Goal: Communication & Community: Answer question/provide support

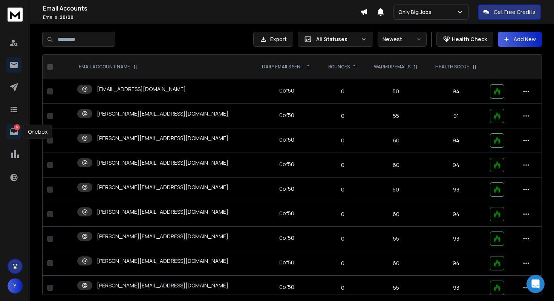
click at [13, 129] on icon at bounding box center [13, 131] width 9 height 9
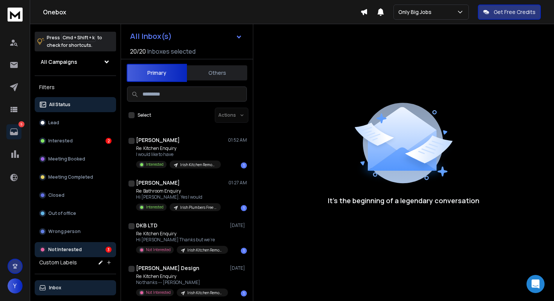
click at [79, 250] on p "Not Interested" at bounding box center [65, 249] width 34 height 6
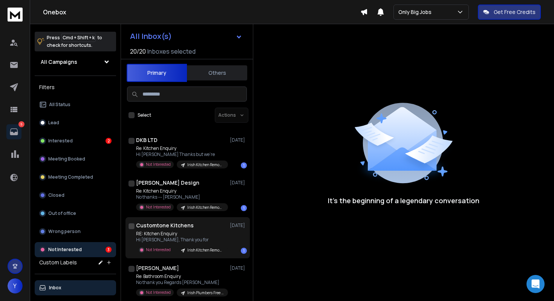
click at [163, 234] on p "RE: Kitchen Enquiry" at bounding box center [181, 233] width 91 height 6
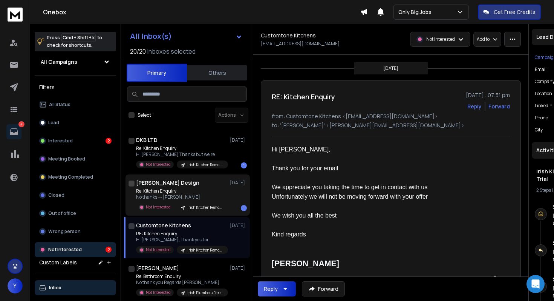
click at [182, 189] on p "Re: Kitchen Enquiry" at bounding box center [181, 191] width 91 height 6
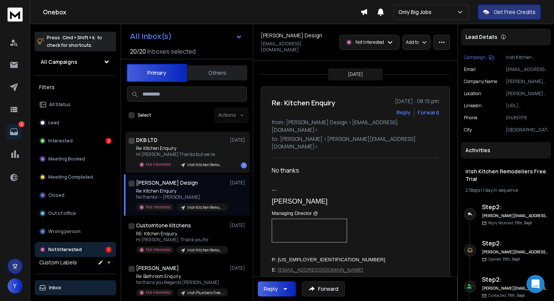
click at [192, 141] on div "DKB LTD [DATE]" at bounding box center [191, 140] width 111 height 8
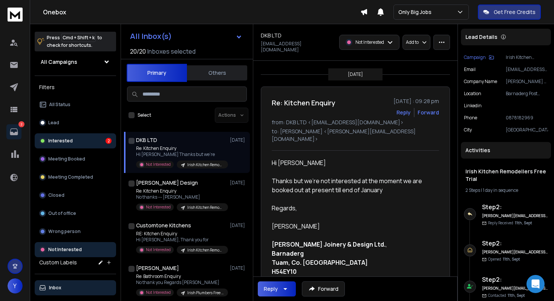
click at [86, 142] on button "Interested 2" at bounding box center [75, 140] width 81 height 15
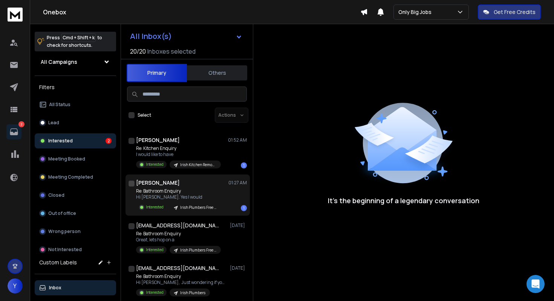
click at [193, 192] on p "Re: Bathroom Enquiry" at bounding box center [178, 191] width 85 height 6
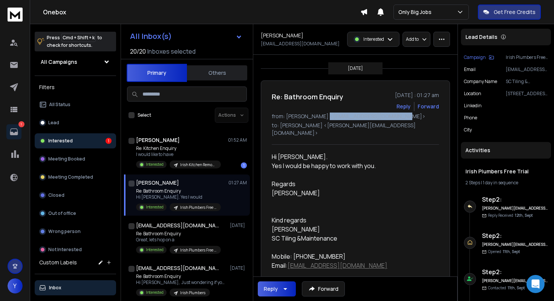
drag, startPoint x: 322, startPoint y: 117, endPoint x: 391, endPoint y: 117, distance: 68.7
click at [391, 117] on p "from: sean coleman <queries.sctiling@gmail.com>" at bounding box center [355, 116] width 167 height 8
copy p "queries.sctiling@gmail.com"
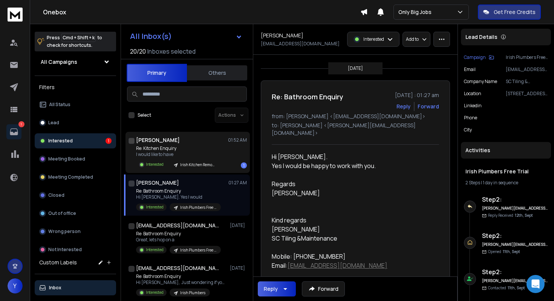
click at [184, 147] on p "Re: Kitchen Enquiry" at bounding box center [178, 148] width 85 height 6
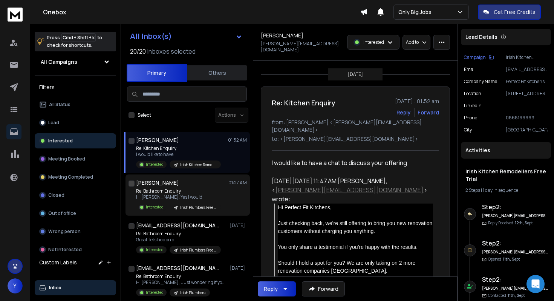
click at [175, 189] on p "Re: Bathroom Enquiry" at bounding box center [178, 191] width 85 height 6
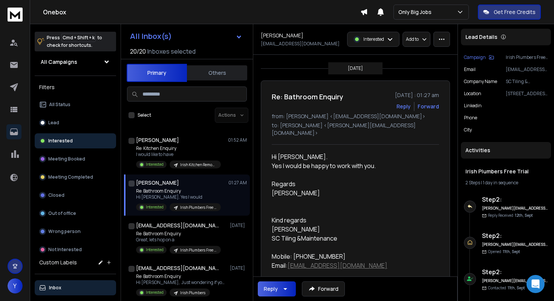
click at [178, 192] on p "Re: Bathroom Enquiry" at bounding box center [178, 191] width 85 height 6
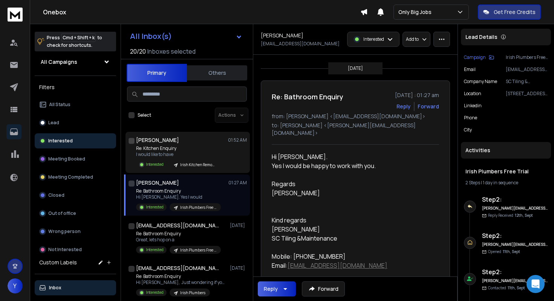
click at [171, 147] on p "Re: Kitchen Enquiry" at bounding box center [178, 148] width 85 height 6
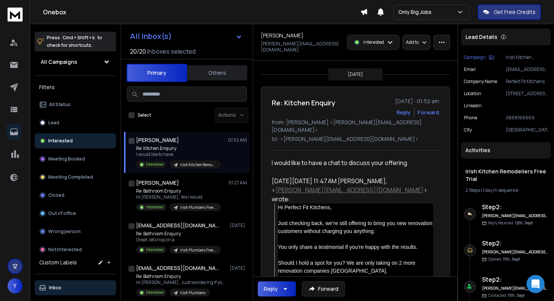
click at [333, 118] on p "from: Peter Reid <peter@perfectfitkitchens.ie>" at bounding box center [355, 125] width 167 height 15
drag, startPoint x: 333, startPoint y: 118, endPoint x: 379, endPoint y: 117, distance: 45.7
click at [379, 118] on p "from: Peter Reid <peter@perfectfitkitchens.ie>" at bounding box center [355, 125] width 167 height 15
click at [367, 118] on p "from: Peter Reid <peter@perfectfitkitchens.ie>" at bounding box center [355, 125] width 167 height 15
click at [355, 118] on p "from: Peter Reid <peter@perfectfitkitchens.ie>" at bounding box center [355, 125] width 167 height 15
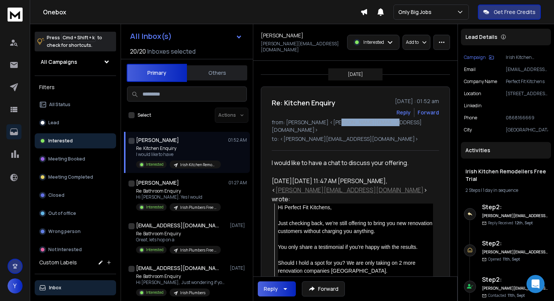
click at [355, 118] on p "from: Peter Reid <peter@perfectfitkitchens.ie>" at bounding box center [355, 125] width 167 height 15
copy p "perfectfitkitchens"
drag, startPoint x: 287, startPoint y: 116, endPoint x: 311, endPoint y: 117, distance: 24.2
click at [311, 118] on p "from: Peter Reid <peter@perfectfitkitchens.ie>" at bounding box center [355, 125] width 167 height 15
copy p "Peter Reid"
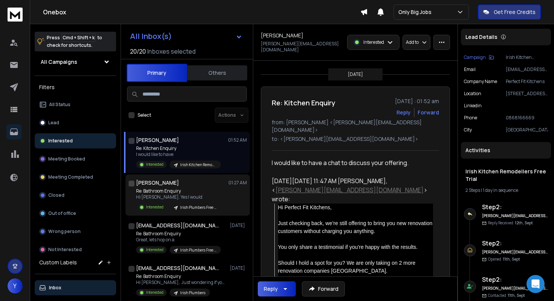
click at [172, 188] on p "Re: Bathroom Enquiry" at bounding box center [178, 191] width 85 height 6
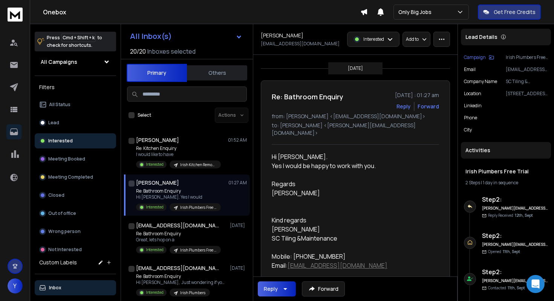
scroll to position [31, 0]
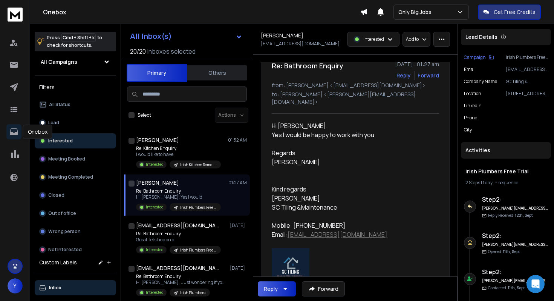
click at [15, 135] on icon at bounding box center [14, 131] width 8 height 7
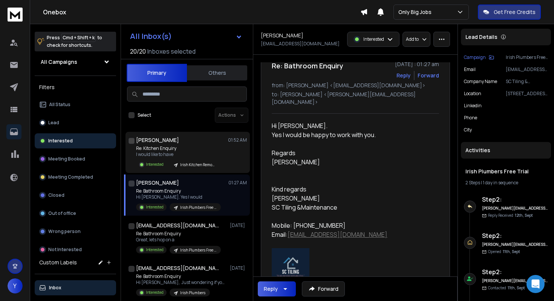
click at [151, 155] on p "I would like to have" at bounding box center [178, 154] width 85 height 6
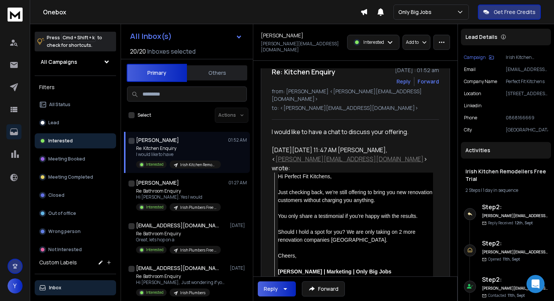
click at [165, 148] on p "Re: Kitchen Enquiry" at bounding box center [178, 148] width 85 height 6
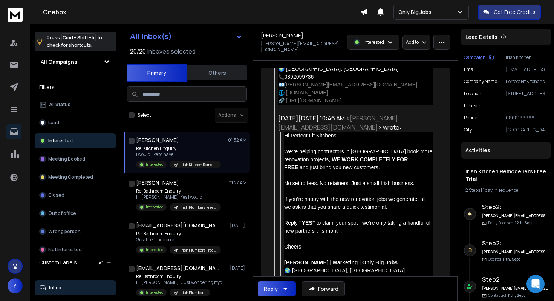
scroll to position [347, 0]
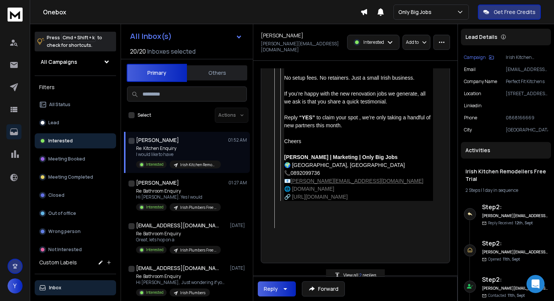
click at [355, 272] on p "View all 2 replies" at bounding box center [360, 275] width 33 height 6
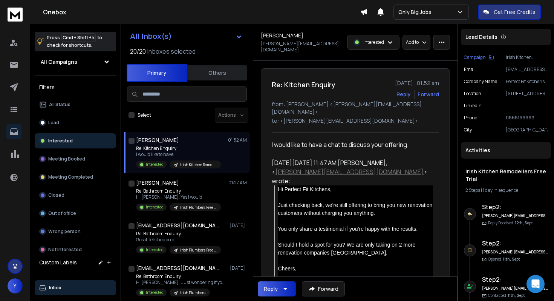
scroll to position [0, 0]
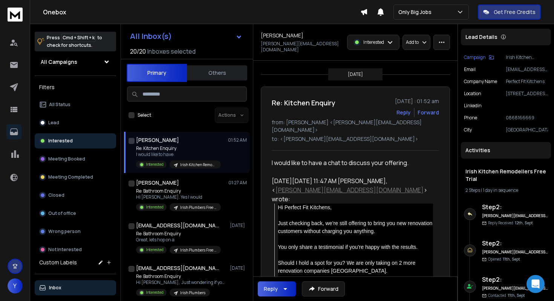
click at [286, 291] on icon "button" at bounding box center [285, 288] width 9 height 9
click at [276, 255] on p "Reply" at bounding box center [278, 254] width 14 height 8
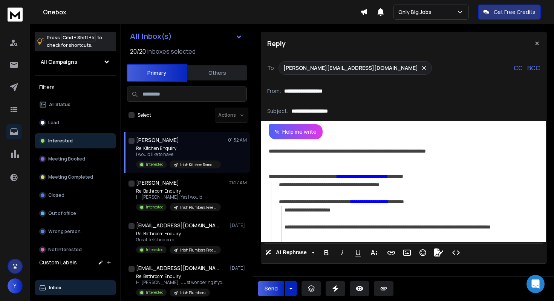
click at [396, 154] on div "**********" at bounding box center [403, 151] width 268 height 8
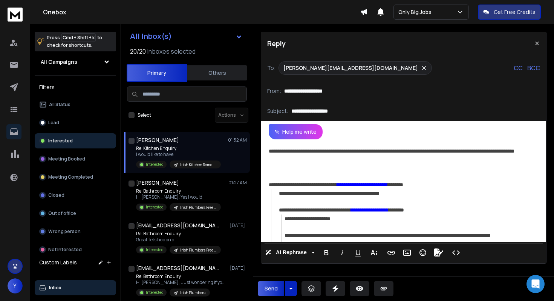
click at [324, 165] on div at bounding box center [403, 168] width 268 height 8
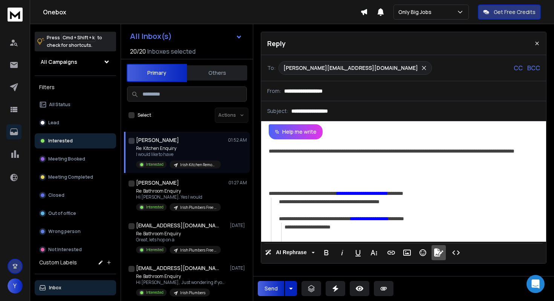
click at [439, 252] on icon "button" at bounding box center [439, 252] width 9 height 8
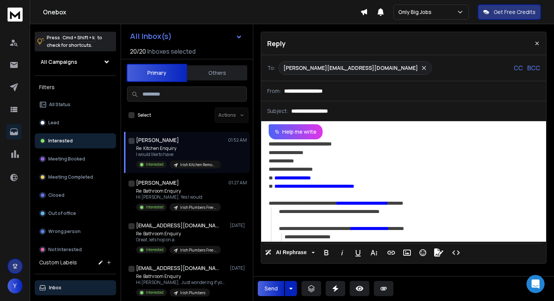
scroll to position [36, 0]
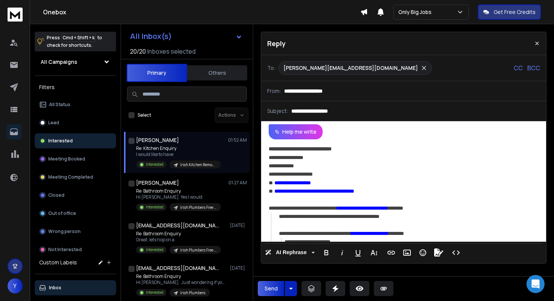
click at [334, 69] on p "peter@perfectfitkitchens.ie" at bounding box center [351, 68] width 135 height 8
copy p
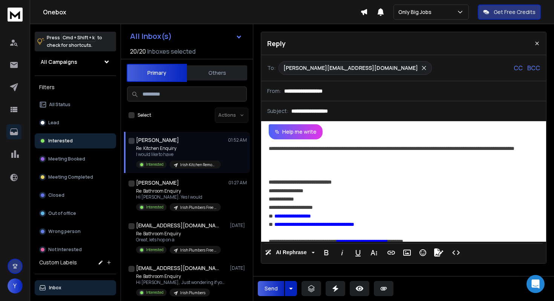
scroll to position [0, 0]
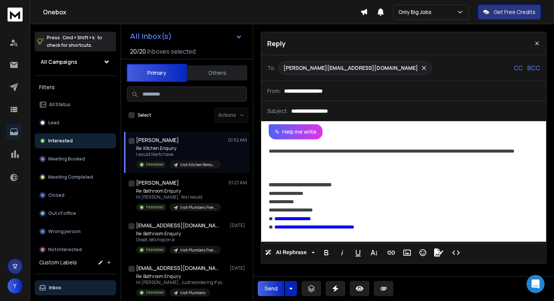
click at [315, 69] on p "peter@perfectfitkitchens.ie" at bounding box center [351, 68] width 135 height 8
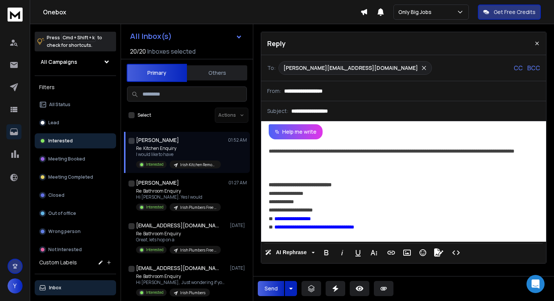
click at [306, 171] on div at bounding box center [403, 172] width 268 height 17
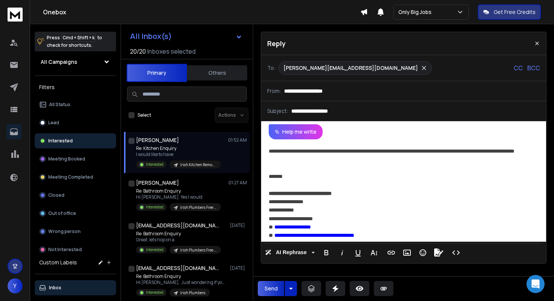
click at [290, 290] on icon "button" at bounding box center [291, 288] width 9 height 9
click at [282, 272] on p "Send Later" at bounding box center [284, 269] width 27 height 8
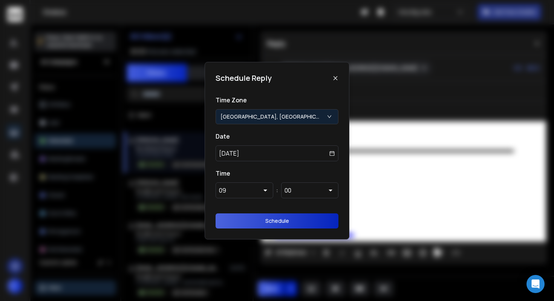
click at [284, 120] on p "Midway Island, Samoa (UTC-11:00)" at bounding box center [272, 117] width 102 height 8
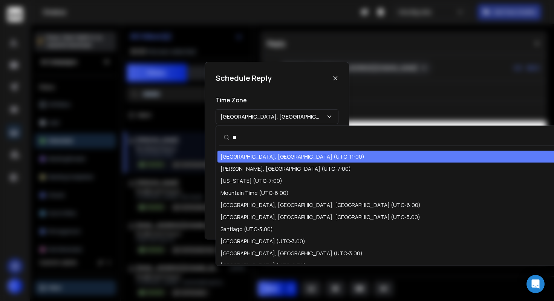
type input "*"
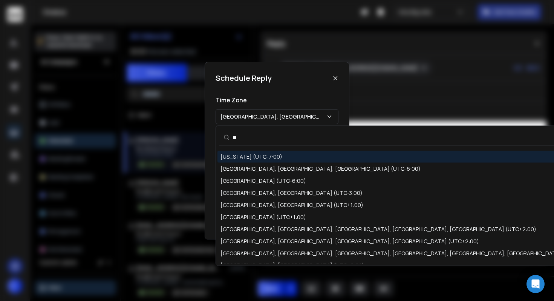
type input "*"
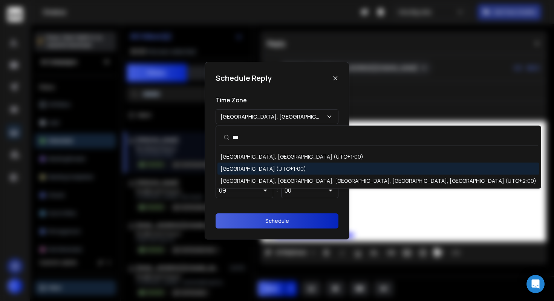
type input "***"
click at [257, 166] on div "Dublin (UTC+1:00)" at bounding box center [264, 169] width 86 height 8
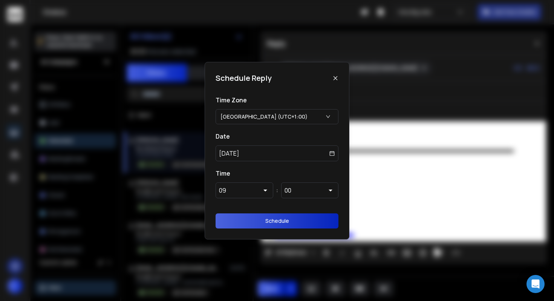
click at [253, 186] on div "09" at bounding box center [245, 190] width 58 height 16
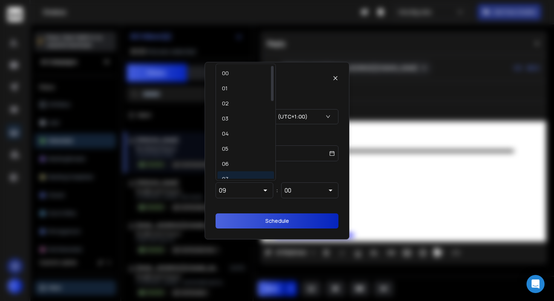
click at [296, 176] on h1 "Time" at bounding box center [277, 173] width 123 height 9
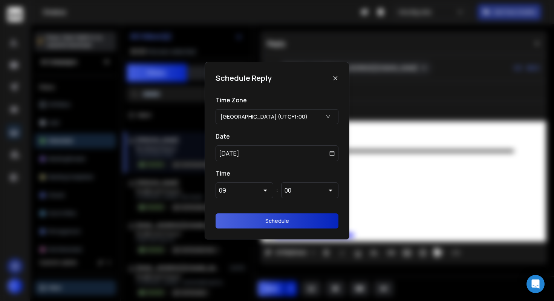
click at [266, 194] on icon at bounding box center [265, 190] width 9 height 9
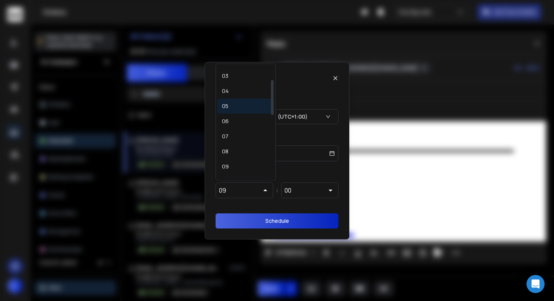
scroll to position [46, 0]
click at [236, 147] on div "08" at bounding box center [246, 148] width 57 height 15
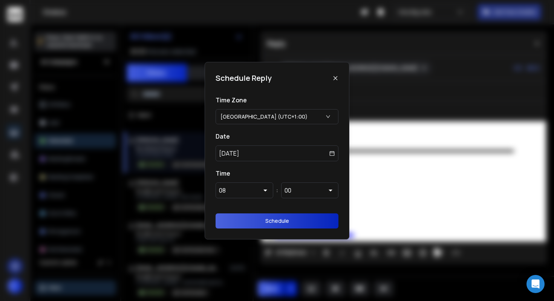
click at [287, 170] on h1 "Time" at bounding box center [277, 173] width 123 height 9
click at [278, 221] on div "Schedule" at bounding box center [277, 220] width 123 height 15
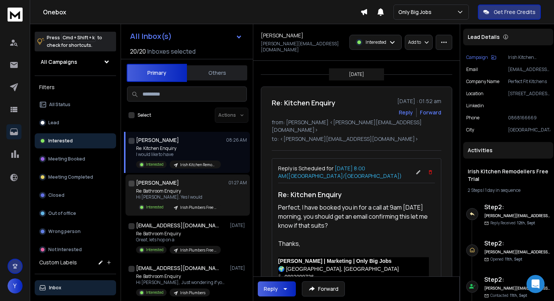
click at [174, 190] on p "Re: Bathroom Enquiry" at bounding box center [178, 191] width 85 height 6
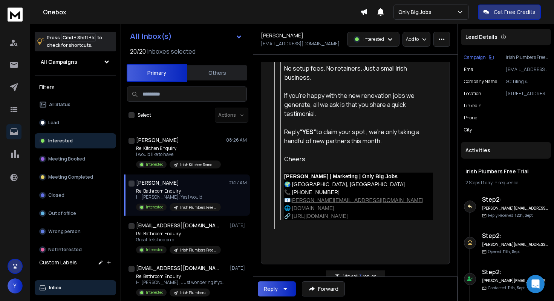
scroll to position [588, 0]
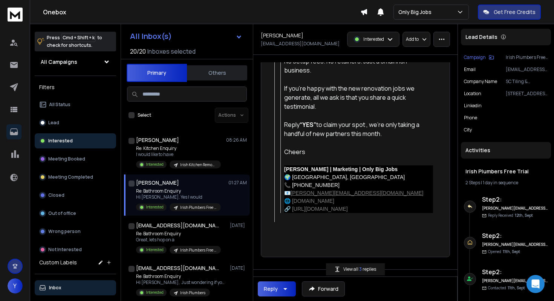
click at [352, 266] on p "View all 3 replies" at bounding box center [360, 269] width 33 height 6
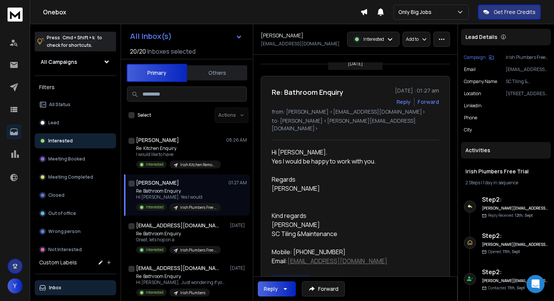
scroll to position [0, 0]
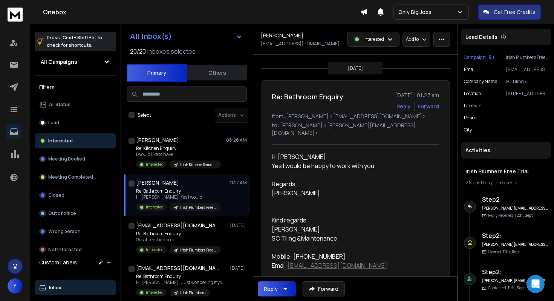
click at [334, 116] on p "from: sean coleman <queries.sctiling@gmail.com>" at bounding box center [355, 116] width 167 height 8
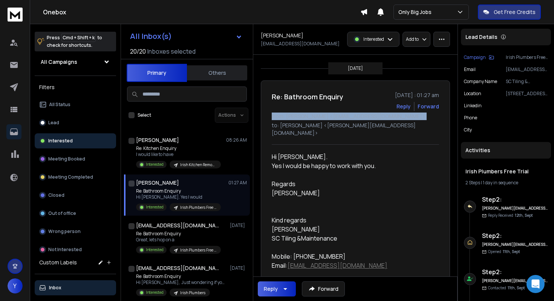
click at [334, 116] on p "from: sean coleman <queries.sctiling@gmail.com>" at bounding box center [355, 116] width 167 height 8
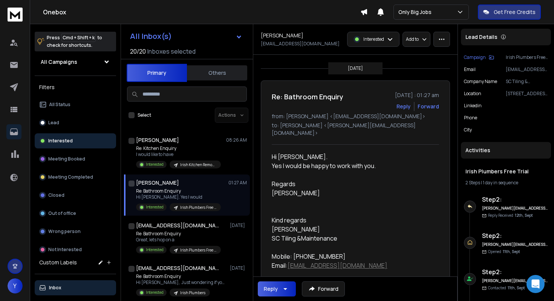
click at [320, 117] on p "from: sean coleman <queries.sctiling@gmail.com>" at bounding box center [355, 116] width 167 height 8
drag, startPoint x: 323, startPoint y: 117, endPoint x: 390, endPoint y: 119, distance: 66.4
click at [390, 119] on p "from: sean coleman <queries.sctiling@gmail.com>" at bounding box center [355, 116] width 167 height 8
copy p "queries.sctiling@gmail.com"
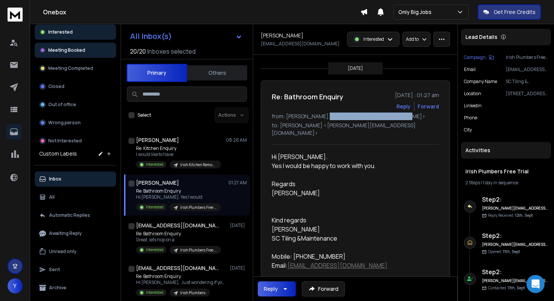
scroll to position [115, 0]
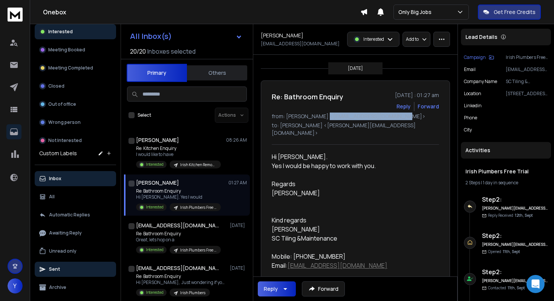
click at [59, 266] on div "Sent" at bounding box center [49, 268] width 21 height 9
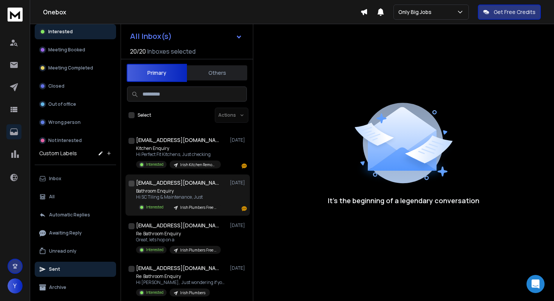
click at [181, 193] on p "Bathroom Enquiry" at bounding box center [178, 191] width 85 height 6
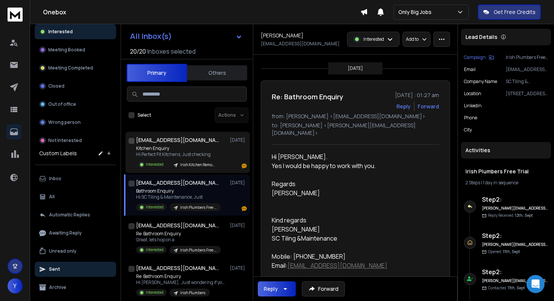
click at [187, 153] on p "Hi Perfect Fit Kitchens, Just checking" at bounding box center [178, 154] width 85 height 6
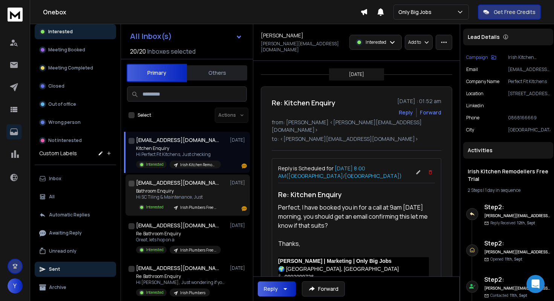
click at [191, 190] on p "Bathroom Enquiry" at bounding box center [178, 191] width 85 height 6
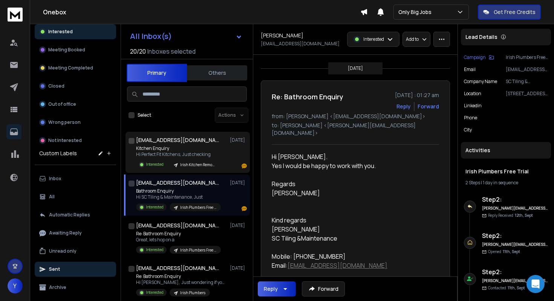
click at [183, 154] on p "Hi Perfect Fit Kitchens, Just checking" at bounding box center [178, 154] width 85 height 6
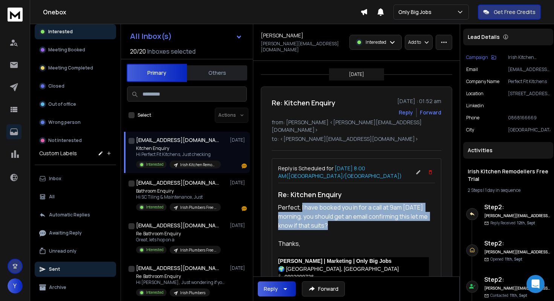
drag, startPoint x: 364, startPoint y: 212, endPoint x: 301, endPoint y: 191, distance: 66.4
click at [301, 203] on div "Perfect, I have booked you in for a call at 9am Monday morning, you should get …" at bounding box center [353, 216] width 151 height 27
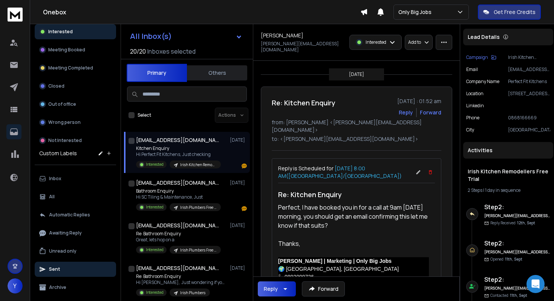
click at [282, 188] on h1 "Re: Kitchen Enquiry" at bounding box center [353, 194] width 151 height 17
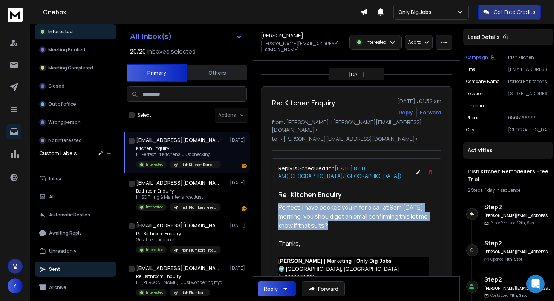
drag, startPoint x: 276, startPoint y: 190, endPoint x: 365, endPoint y: 215, distance: 91.9
copy div "Perfect, I have booked you in for a call at 9am Monday morning, you should get …"
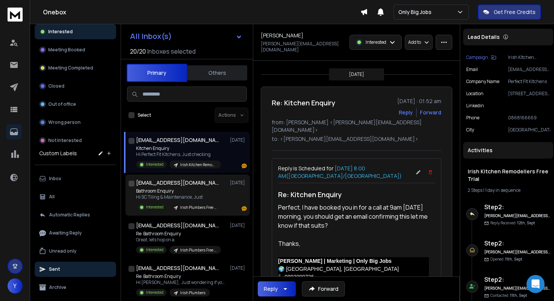
click at [172, 185] on h1 "queries.sctiling@gmail.com" at bounding box center [177, 183] width 83 height 8
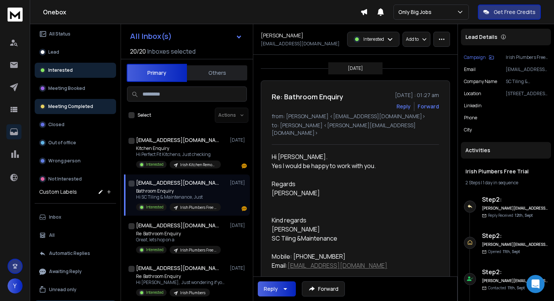
scroll to position [70, 0]
click at [68, 69] on p "Interested" at bounding box center [60, 71] width 25 height 6
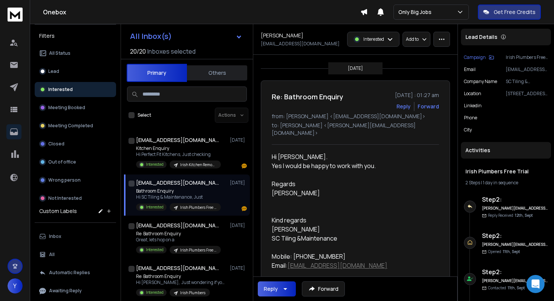
click at [187, 201] on div "Bathroom Enquiry Hi SC Tiling & Maintenance, Just Interested Irish Plumbers Fre…" at bounding box center [178, 199] width 85 height 23
click at [237, 207] on div "Bathroom Enquiry Hi SC Tiling & Maintenance, Just Interested Irish Plumbers Fre…" at bounding box center [191, 199] width 111 height 23
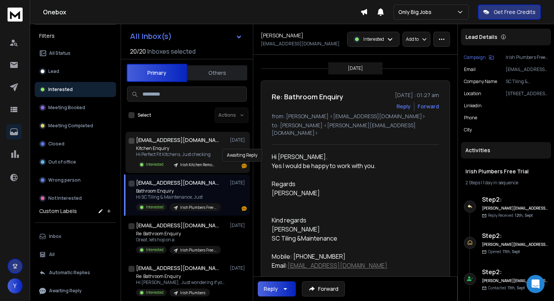
click at [243, 167] on icon at bounding box center [244, 165] width 5 height 5
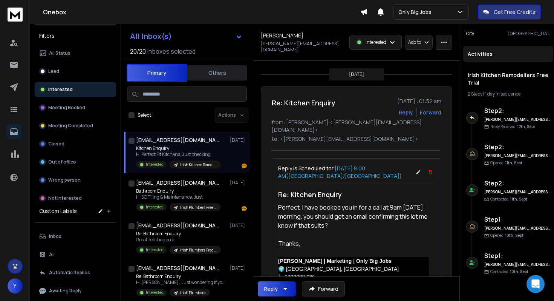
scroll to position [89, 0]
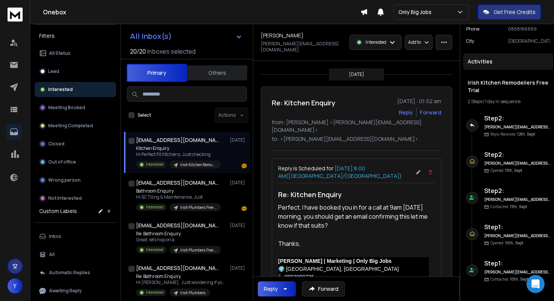
click at [183, 139] on h1 "sales@perfectfitkitchens.ie" at bounding box center [177, 140] width 83 height 8
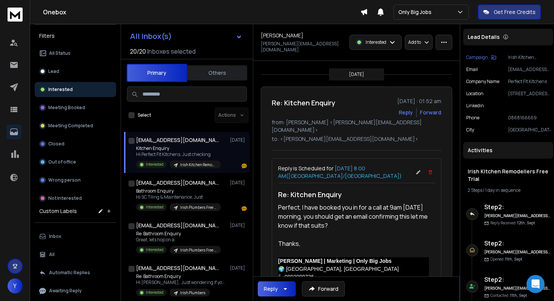
scroll to position [0, 0]
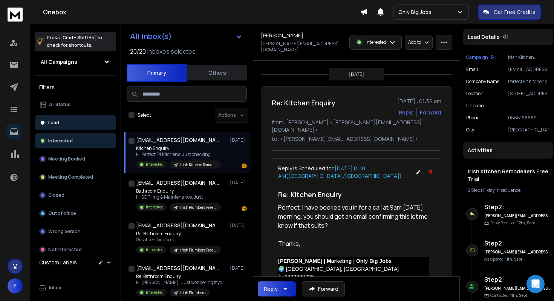
click at [57, 126] on button "Lead" at bounding box center [75, 122] width 81 height 15
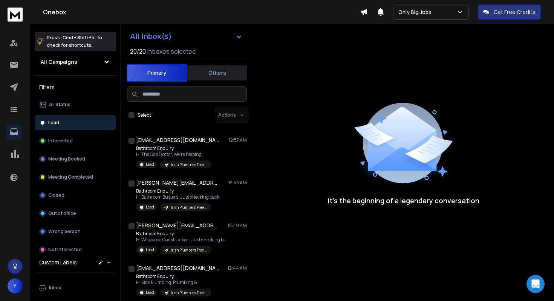
click at [63, 143] on p "Interested" at bounding box center [60, 141] width 25 height 6
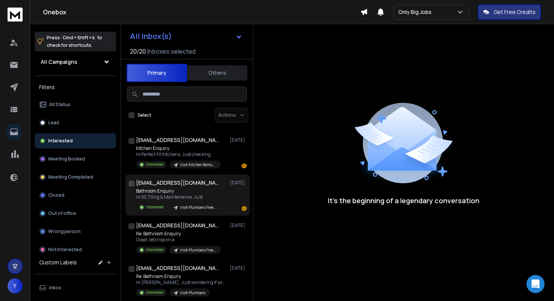
click at [170, 195] on p "Hi SC Tiling & Maintenance, Just" at bounding box center [178, 197] width 85 height 6
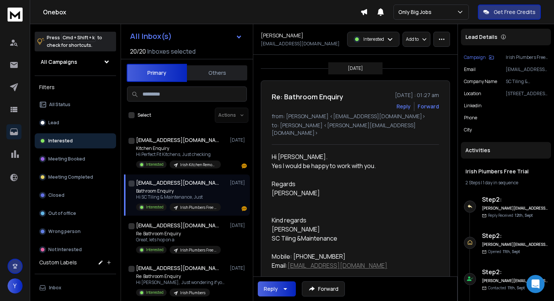
click at [276, 291] on div "Reply" at bounding box center [271, 289] width 14 height 8
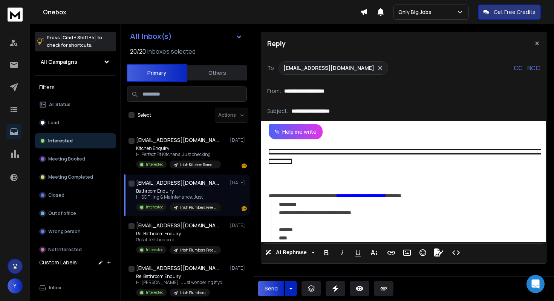
click at [309, 167] on div at bounding box center [404, 170] width 270 height 8
click at [308, 163] on span "**********" at bounding box center [405, 156] width 272 height 15
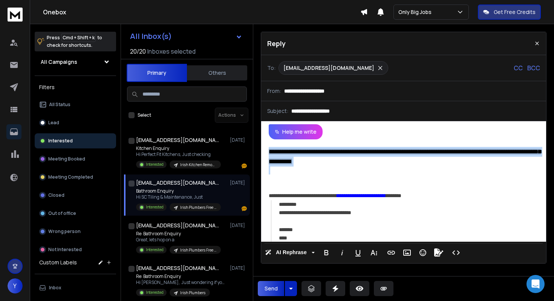
click at [308, 163] on span "**********" at bounding box center [405, 156] width 272 height 15
drag, startPoint x: 393, startPoint y: 169, endPoint x: 256, endPoint y: 158, distance: 137.7
click at [256, 158] on div "**********" at bounding box center [403, 190] width 301 height 333
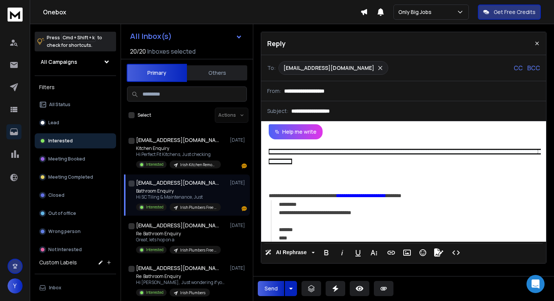
click at [353, 155] on div "**********" at bounding box center [404, 156] width 270 height 19
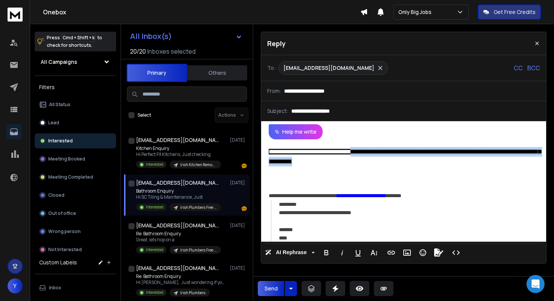
click at [382, 158] on div "**********" at bounding box center [404, 156] width 270 height 19
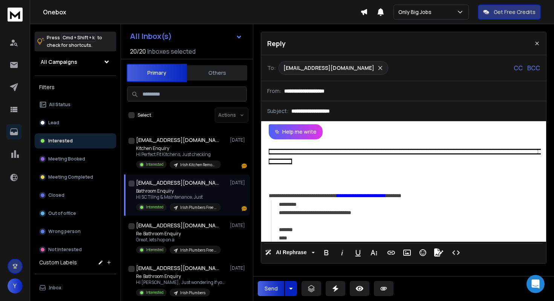
click at [383, 161] on div "**********" at bounding box center [404, 156] width 270 height 19
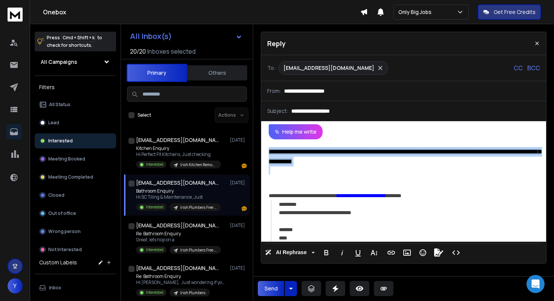
click at [383, 161] on div "**********" at bounding box center [404, 156] width 270 height 19
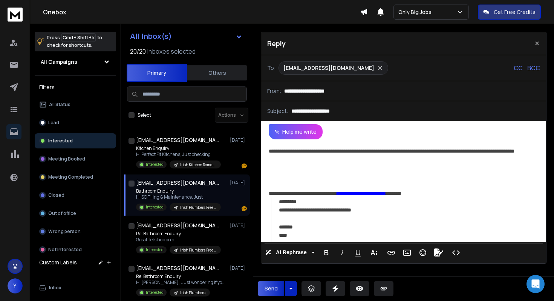
click at [369, 152] on div "**********" at bounding box center [403, 155] width 268 height 17
click at [330, 172] on div at bounding box center [404, 176] width 270 height 8
click at [332, 293] on button at bounding box center [336, 288] width 20 height 15
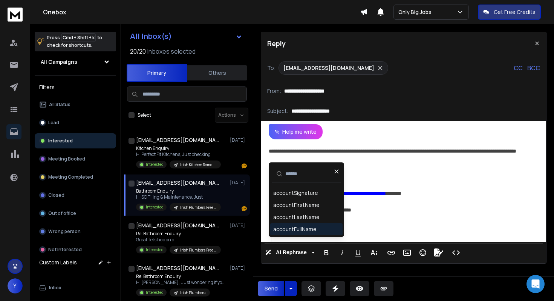
click at [341, 169] on div at bounding box center [336, 171] width 15 height 15
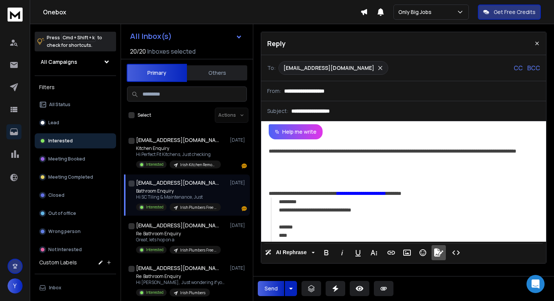
click at [433, 253] on button "Signature" at bounding box center [439, 252] width 14 height 15
click at [333, 170] on div at bounding box center [404, 168] width 270 height 8
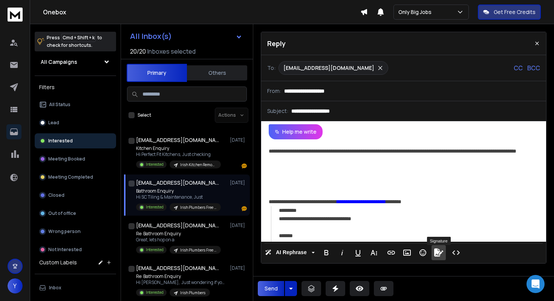
click at [439, 250] on icon "button" at bounding box center [439, 252] width 9 height 8
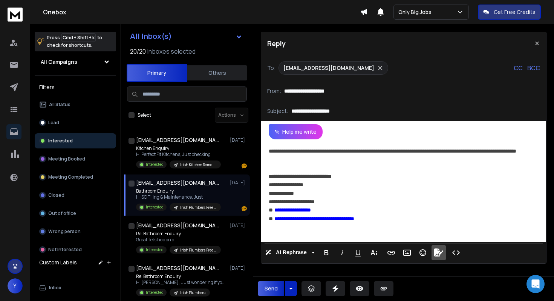
click at [439, 250] on icon "button" at bounding box center [439, 252] width 9 height 8
click at [288, 288] on icon "button" at bounding box center [291, 288] width 9 height 9
click at [284, 269] on p "Send Later" at bounding box center [284, 269] width 27 height 8
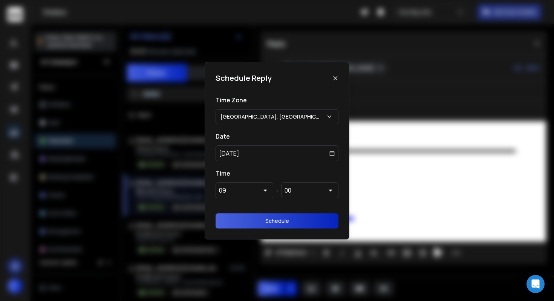
click at [269, 191] on icon at bounding box center [265, 190] width 9 height 9
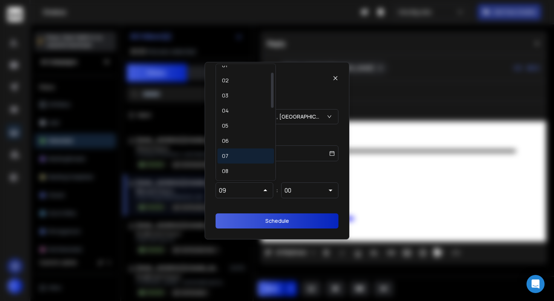
scroll to position [26, 0]
click at [237, 172] on div "08" at bounding box center [246, 167] width 57 height 15
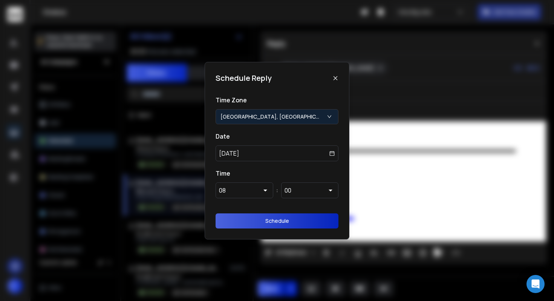
click at [275, 114] on p "Midway Island, Samoa (UTC-11:00)" at bounding box center [272, 117] width 102 height 8
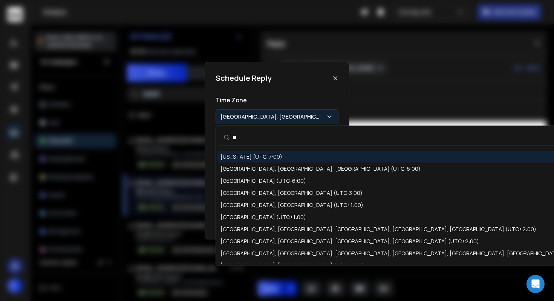
type input "*"
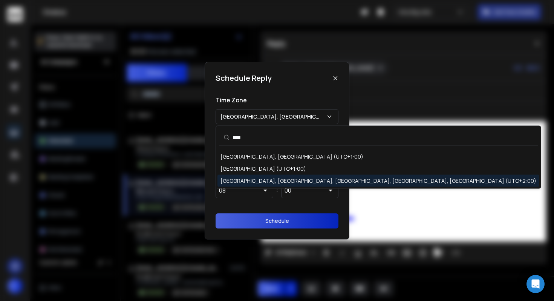
type input "****"
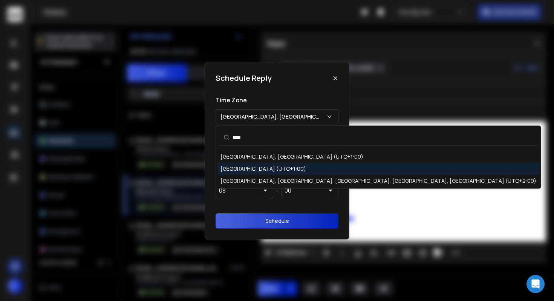
click at [252, 172] on div "Dublin (UTC+1:00)" at bounding box center [379, 169] width 322 height 12
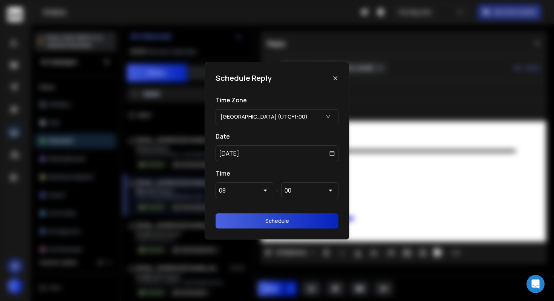
click at [264, 221] on div "Schedule" at bounding box center [277, 220] width 123 height 15
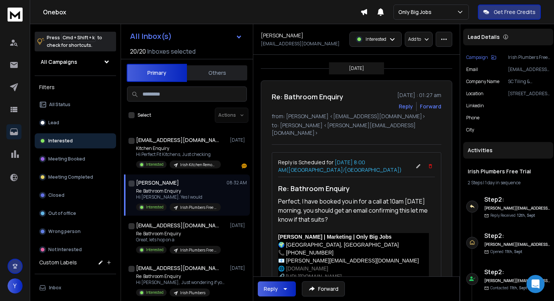
click at [190, 194] on p "Hi Katie. Yes I would" at bounding box center [178, 197] width 85 height 6
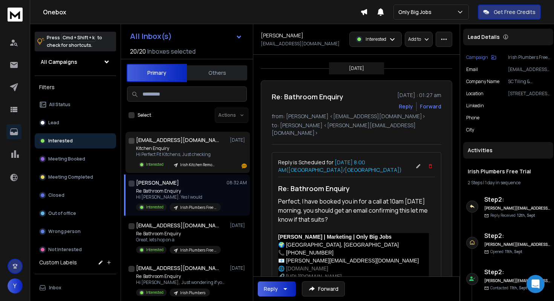
click at [199, 149] on p "Kitchen Enquiry" at bounding box center [178, 148] width 85 height 6
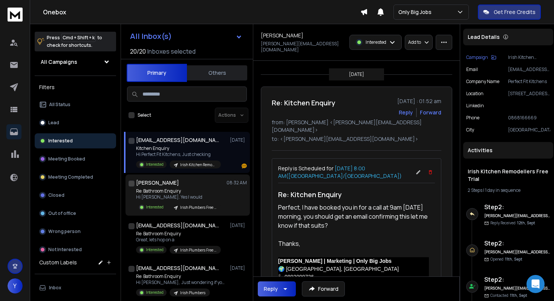
click at [185, 191] on p "Re: Bathroom Enquiry" at bounding box center [178, 191] width 85 height 6
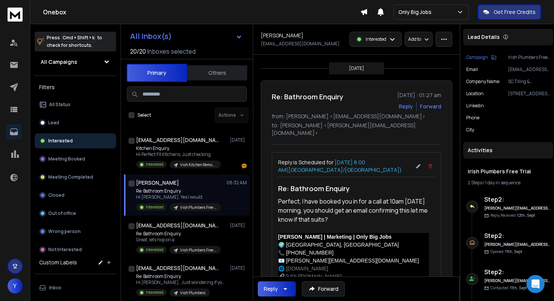
scroll to position [0, 0]
drag, startPoint x: 287, startPoint y: 116, endPoint x: 319, endPoint y: 116, distance: 32.4
click at [319, 116] on p "from: sean coleman <queries.sctiling@gmail.com>" at bounding box center [357, 116] width 170 height 8
drag, startPoint x: 324, startPoint y: 117, endPoint x: 391, endPoint y: 115, distance: 66.8
click at [391, 115] on p "from: sean coleman <queries.sctiling@gmail.com>" at bounding box center [357, 116] width 170 height 8
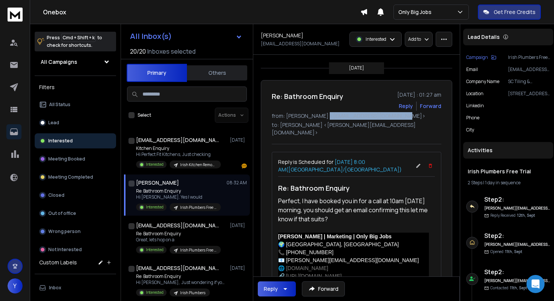
copy p "queries.sctiling@gmail.com"
drag, startPoint x: 286, startPoint y: 117, endPoint x: 321, endPoint y: 113, distance: 34.9
click at [321, 113] on p "from: sean coleman <queries.sctiling@gmail.com>" at bounding box center [357, 116] width 170 height 8
copy p "sean coleman"
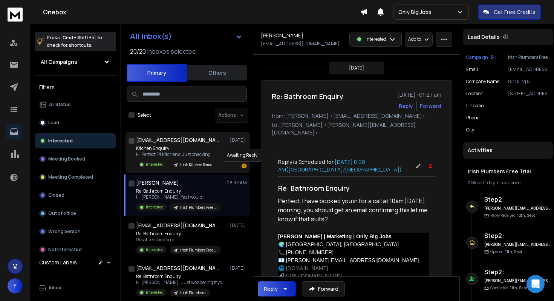
click at [220, 146] on p "Kitchen Enquiry" at bounding box center [178, 148] width 85 height 6
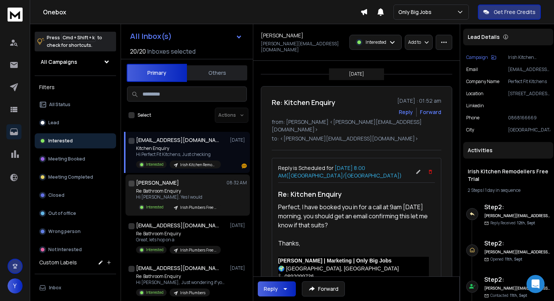
click at [214, 190] on p "Re: Bathroom Enquiry" at bounding box center [178, 191] width 85 height 6
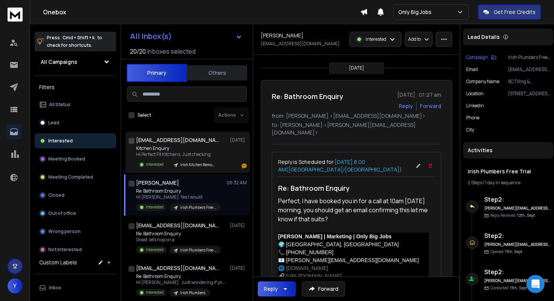
click at [199, 145] on p "Kitchen Enquiry" at bounding box center [178, 148] width 85 height 6
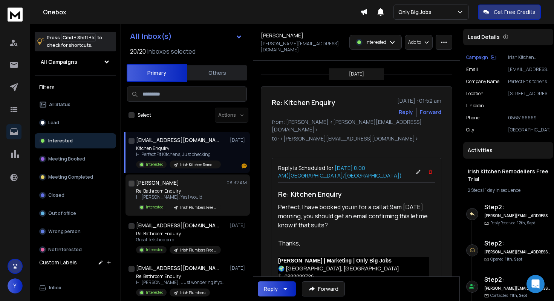
click at [188, 179] on div "sean coleman 08:32 AM" at bounding box center [191, 183] width 111 height 8
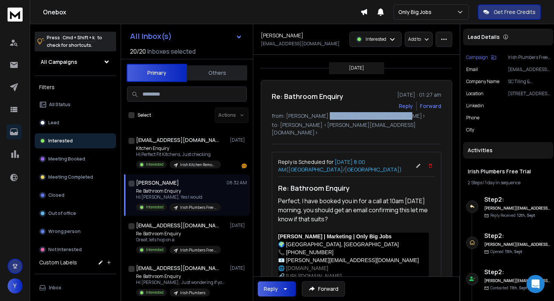
drag, startPoint x: 324, startPoint y: 117, endPoint x: 392, endPoint y: 117, distance: 67.5
click at [392, 117] on p "from: sean coleman <queries.sctiling@gmail.com>" at bounding box center [357, 116] width 170 height 8
copy p "queries.sctiling@gmail.com"
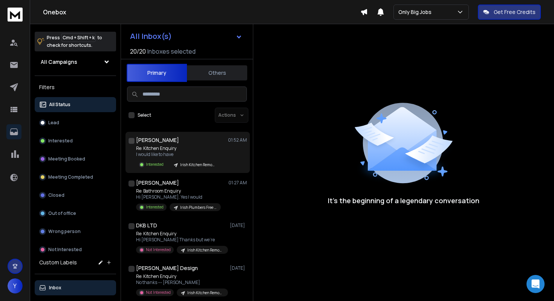
click at [154, 150] on p "Re: Kitchen Enquiry" at bounding box center [178, 148] width 85 height 6
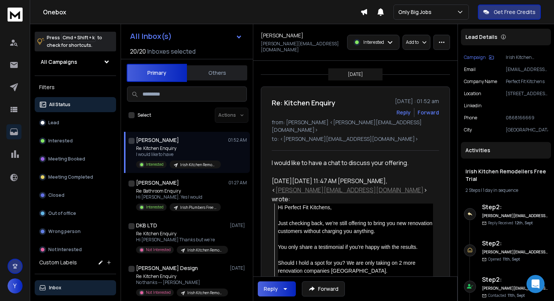
click at [510, 120] on p "0868166669" at bounding box center [527, 118] width 42 height 6
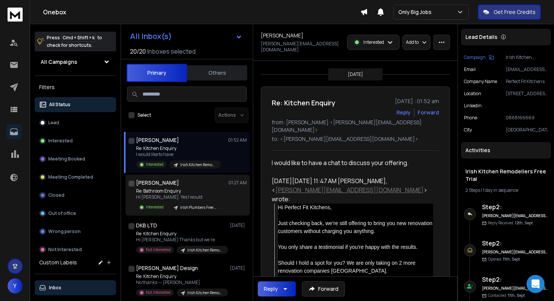
click at [184, 189] on p "Re: Bathroom Enquiry" at bounding box center [178, 191] width 85 height 6
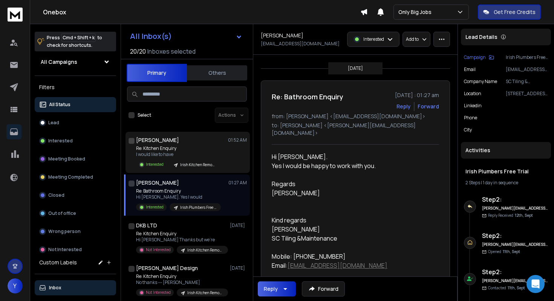
click at [170, 148] on p "Re: Kitchen Enquiry" at bounding box center [178, 148] width 85 height 6
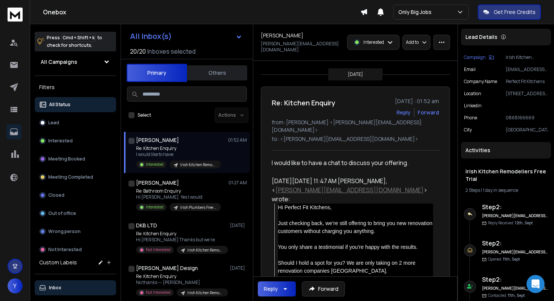
click at [170, 152] on p "I would like to have" at bounding box center [178, 154] width 85 height 6
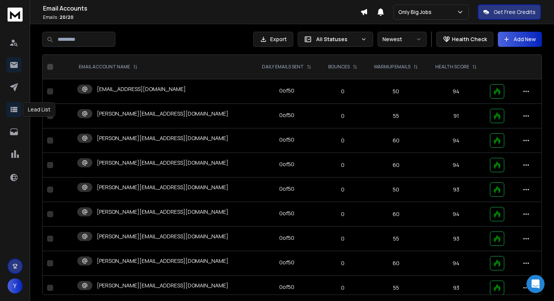
click at [15, 111] on icon at bounding box center [14, 109] width 7 height 5
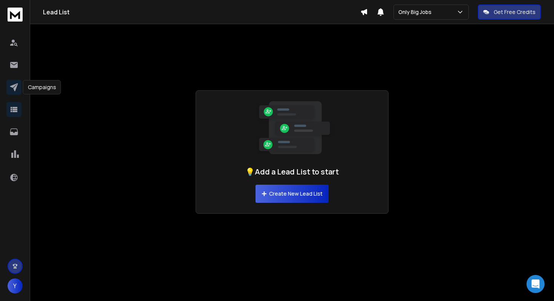
click at [16, 88] on icon at bounding box center [13, 87] width 9 height 9
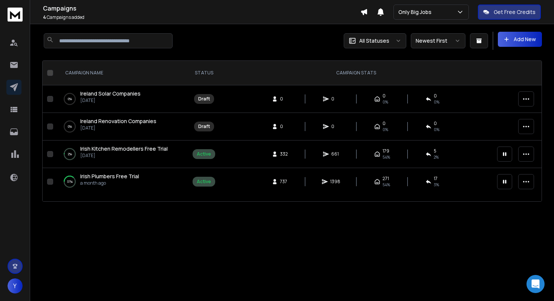
click at [134, 150] on span "Irish Kitchen Remodellers Free Trial" at bounding box center [124, 148] width 88 height 7
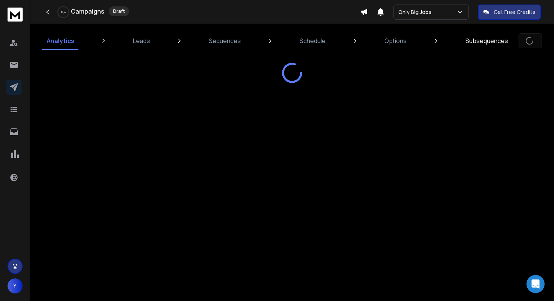
click at [473, 39] on p "Subsequences" at bounding box center [487, 40] width 43 height 9
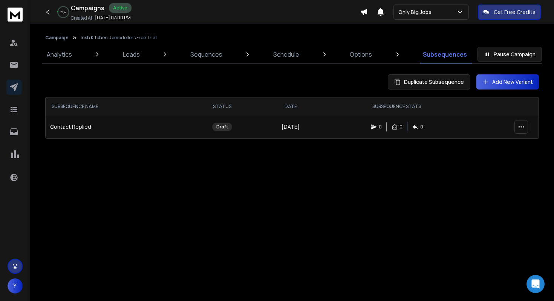
click at [522, 124] on icon "button" at bounding box center [521, 126] width 7 height 7
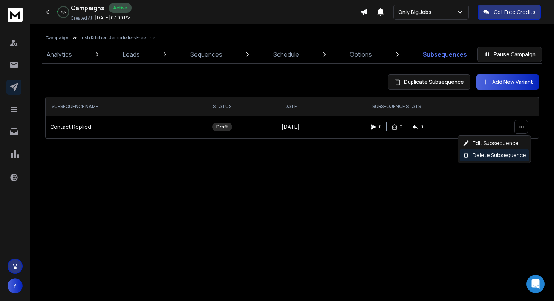
click at [490, 154] on div "Delete Subsequence" at bounding box center [494, 155] width 63 height 8
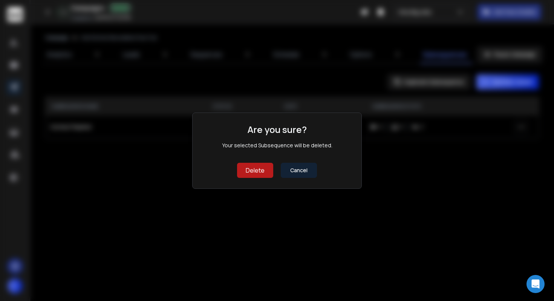
click at [256, 166] on button "Delete" at bounding box center [255, 170] width 36 height 15
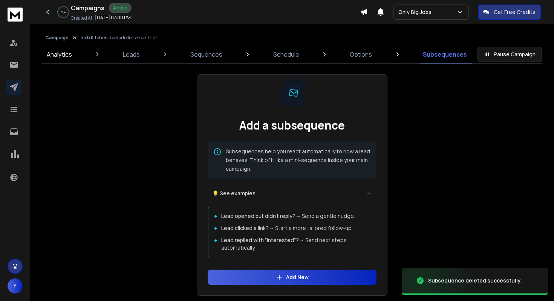
click at [61, 54] on p "Analytics" at bounding box center [59, 54] width 25 height 9
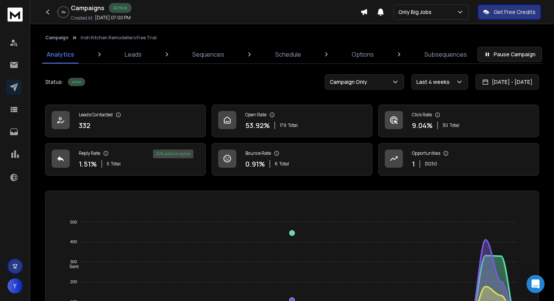
click at [91, 154] on p "Reply Rate" at bounding box center [90, 153] width 22 height 6
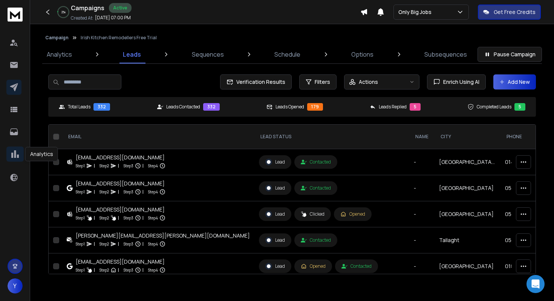
click at [16, 155] on icon at bounding box center [14, 153] width 11 height 11
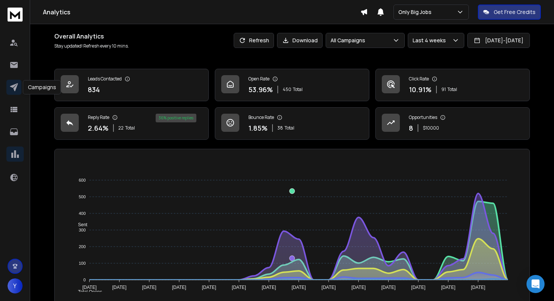
click at [13, 84] on icon at bounding box center [13, 87] width 9 height 9
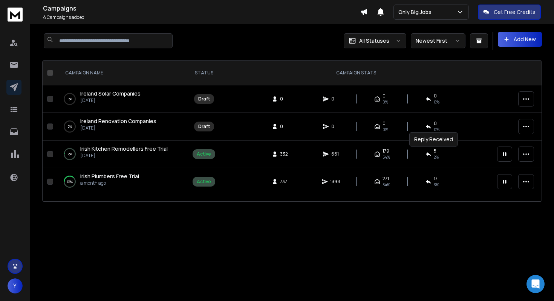
click at [434, 152] on span "5" at bounding box center [435, 151] width 3 height 6
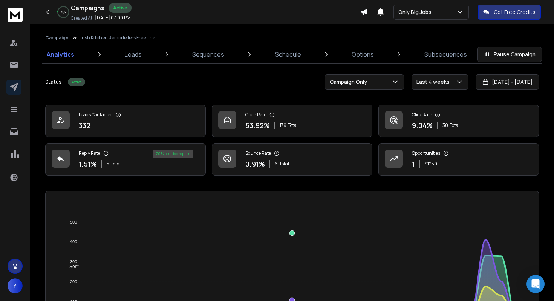
click at [112, 164] on span "Total" at bounding box center [116, 164] width 10 height 6
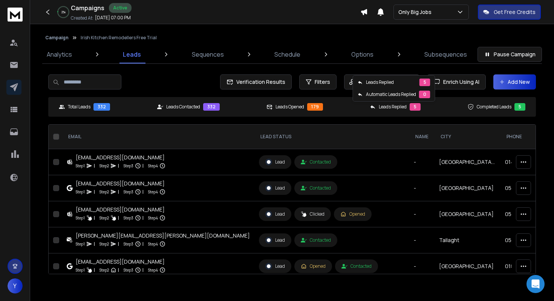
click at [392, 104] on p "Leads Replied" at bounding box center [393, 107] width 28 height 6
click at [255, 163] on td "Lead Contacted" at bounding box center [332, 162] width 155 height 26
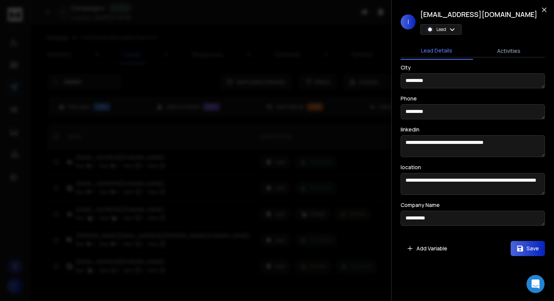
click at [546, 11] on icon "button" at bounding box center [545, 10] width 4 height 4
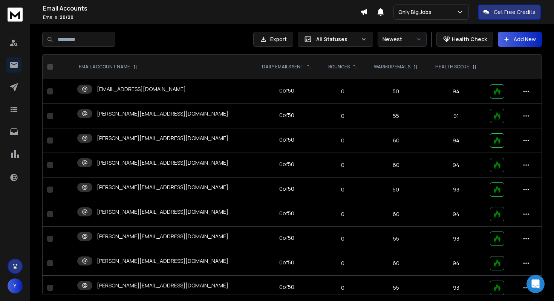
scroll to position [281, 0]
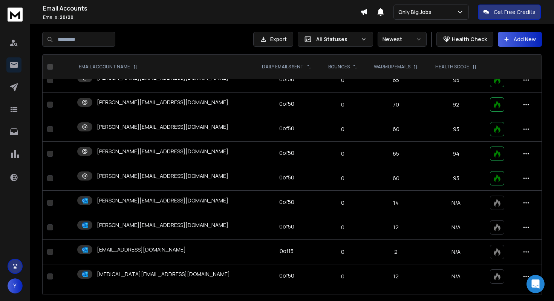
click at [494, 202] on icon at bounding box center [497, 203] width 6 height 8
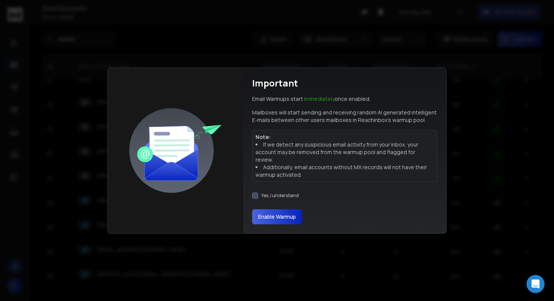
click at [274, 188] on div "Yes, I understand" at bounding box center [275, 195] width 47 height 15
click at [273, 192] on label "Yes, I understand" at bounding box center [280, 195] width 38 height 6
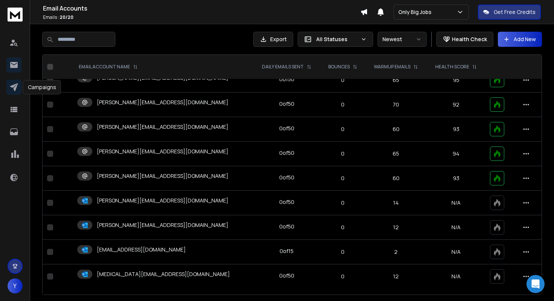
click at [15, 87] on icon at bounding box center [14, 87] width 8 height 8
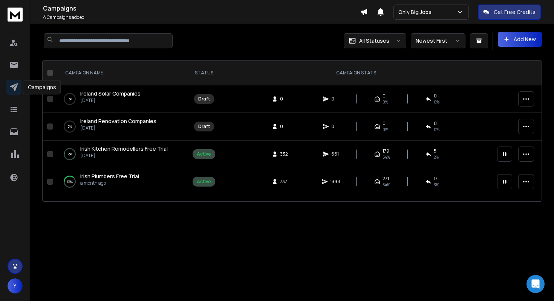
click at [112, 180] on p "a month ago" at bounding box center [109, 183] width 59 height 6
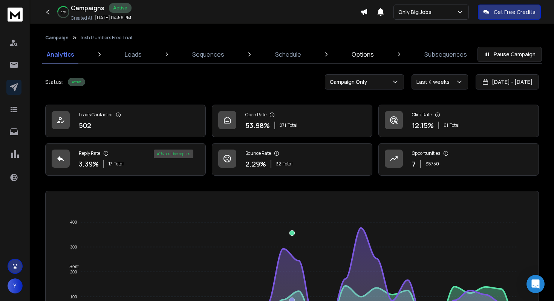
click at [376, 53] on link "Options" at bounding box center [362, 54] width 31 height 18
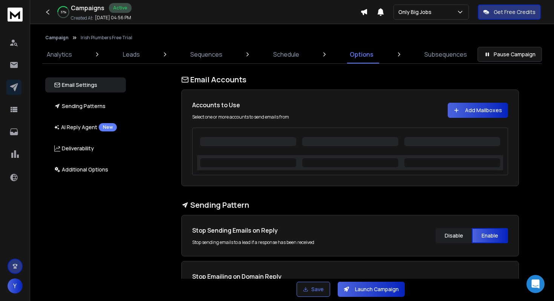
click at [459, 109] on icon "button" at bounding box center [456, 110] width 5 height 5
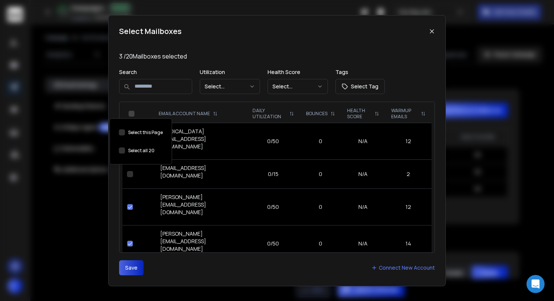
click at [133, 113] on button "Select this Page" at bounding box center [132, 114] width 6 height 6
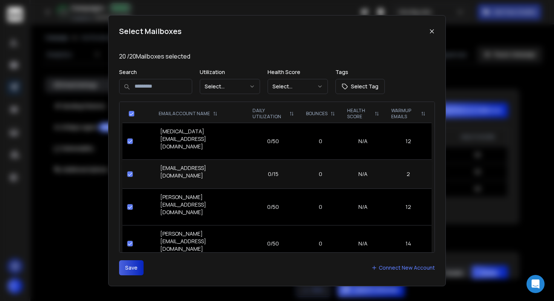
click at [130, 171] on button "button" at bounding box center [130, 174] width 6 height 6
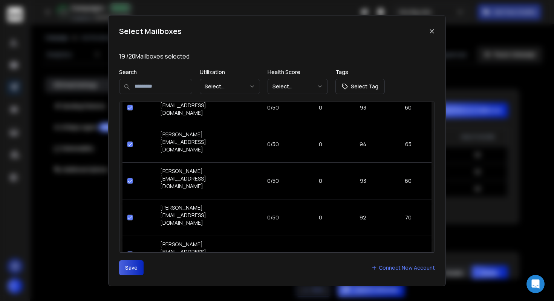
scroll to position [364, 0]
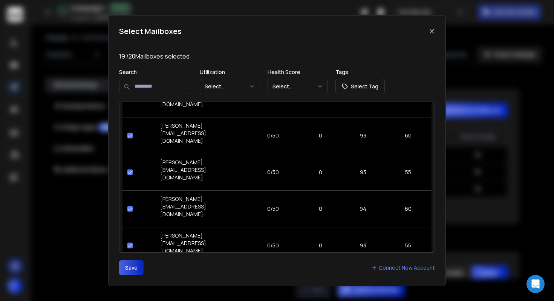
click at [135, 269] on button "Save" at bounding box center [131, 267] width 25 height 15
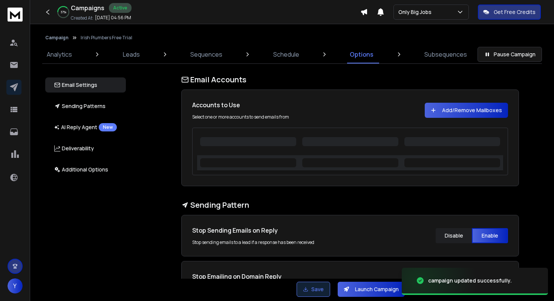
click at [319, 289] on button "Save" at bounding box center [314, 288] width 34 height 15
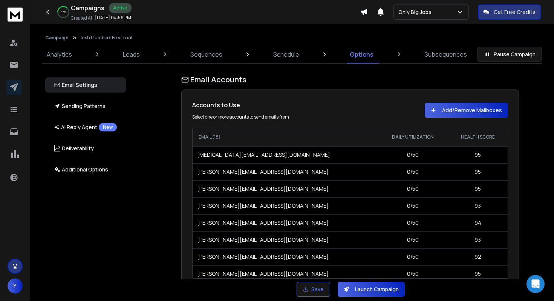
click at [362, 289] on button "Launch Campaign" at bounding box center [371, 288] width 67 height 15
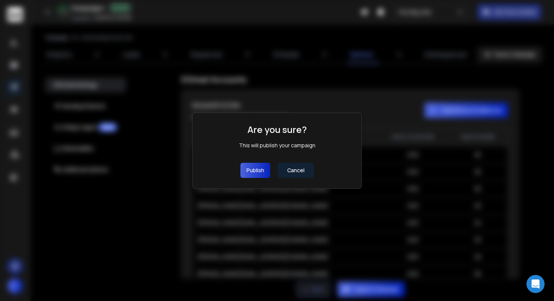
click at [263, 170] on button "Publish" at bounding box center [256, 170] width 30 height 15
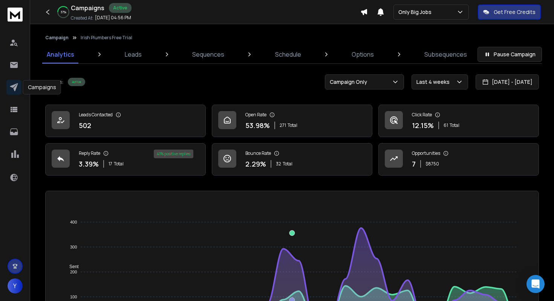
click at [18, 87] on icon at bounding box center [13, 87] width 9 height 9
